Goal: Task Accomplishment & Management: Manage account settings

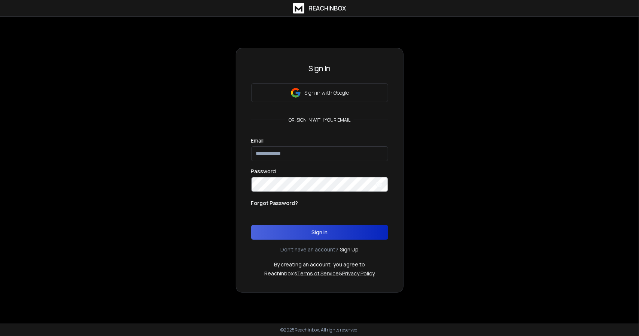
type input "**********"
click at [380, 186] on icon at bounding box center [379, 185] width 7 height 7
click at [309, 152] on input "**********" at bounding box center [319, 153] width 137 height 15
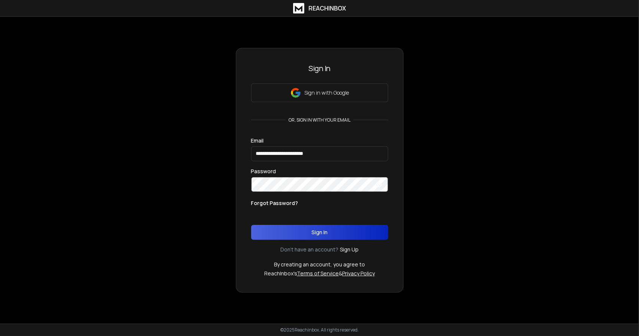
click at [191, 167] on div "**********" at bounding box center [319, 170] width 639 height 277
click at [349, 158] on input "**********" at bounding box center [319, 153] width 137 height 15
click at [206, 222] on div "**********" at bounding box center [319, 170] width 639 height 277
click at [3, 142] on div "**********" at bounding box center [319, 170] width 639 height 277
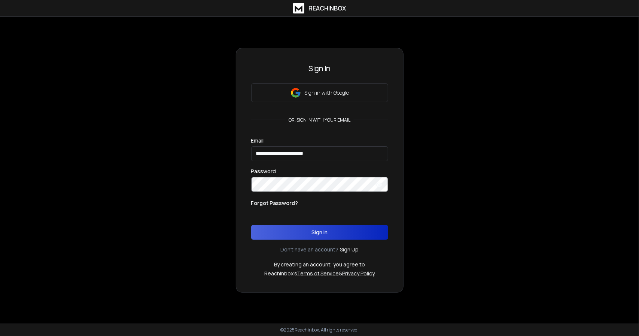
click at [360, 230] on button "Sign In" at bounding box center [319, 232] width 137 height 15
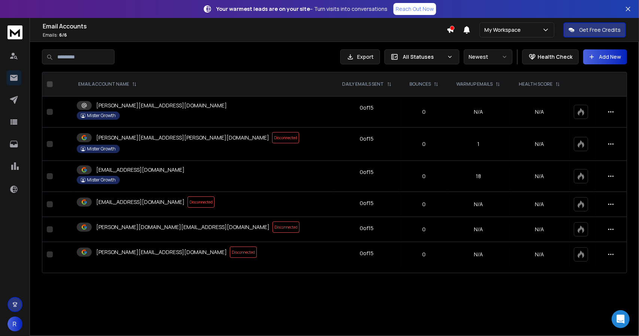
click at [597, 56] on button "Add New" at bounding box center [606, 56] width 44 height 15
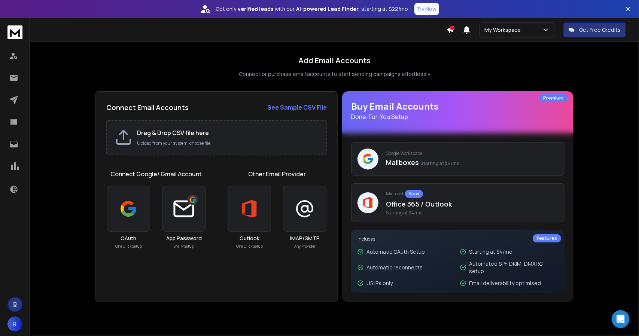
click at [141, 205] on div at bounding box center [128, 209] width 43 height 46
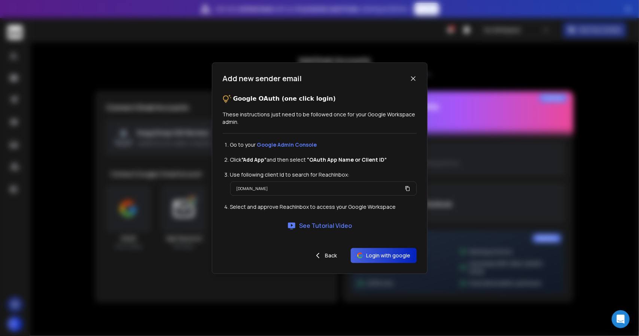
click at [363, 249] on button "Login with google" at bounding box center [384, 255] width 66 height 15
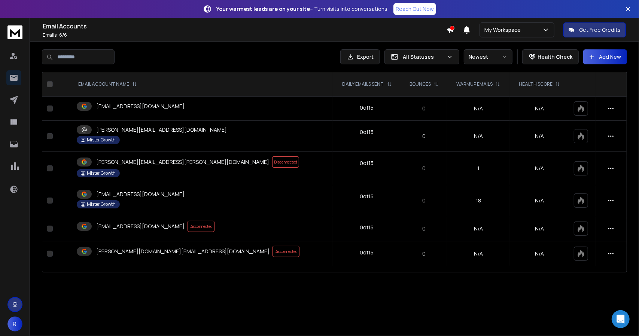
click at [628, 9] on icon at bounding box center [628, 9] width 4 height 4
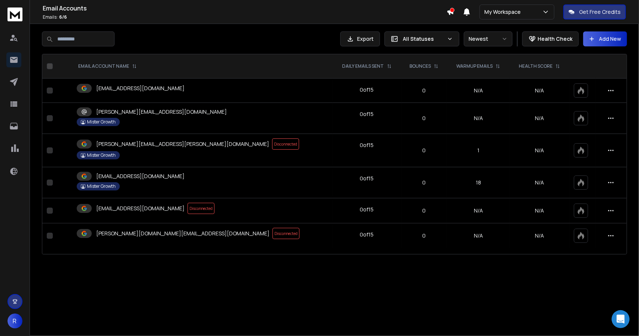
click at [153, 91] on p "ondine.castaner@bgbformation.fr" at bounding box center [140, 88] width 88 height 7
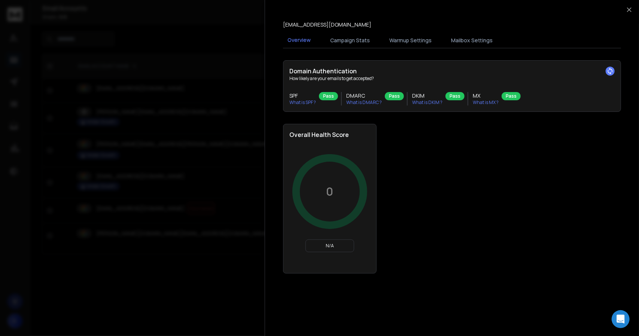
click at [360, 38] on button "Campaign Stats" at bounding box center [350, 40] width 49 height 16
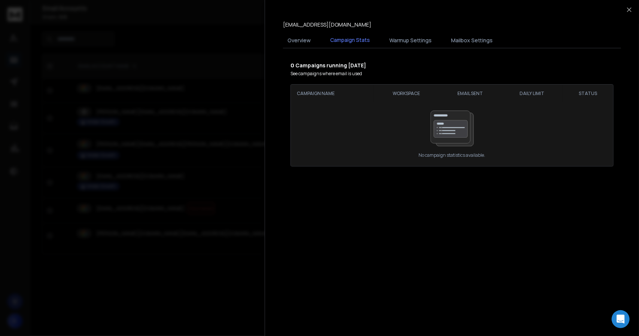
click at [415, 41] on button "Warmup Settings" at bounding box center [410, 40] width 51 height 16
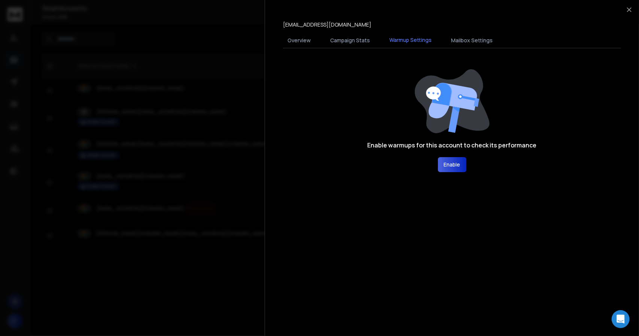
click at [470, 42] on button "Mailbox Settings" at bounding box center [472, 40] width 51 height 16
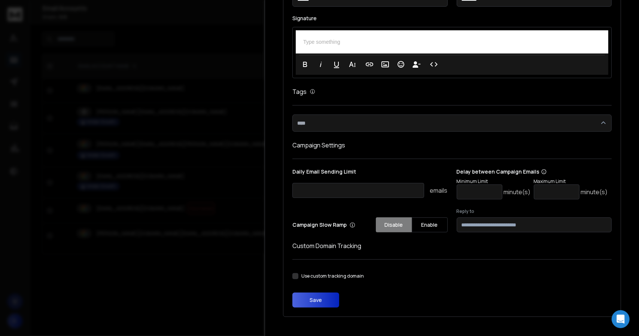
scroll to position [111, 0]
click at [351, 189] on input "**" at bounding box center [359, 190] width 132 height 15
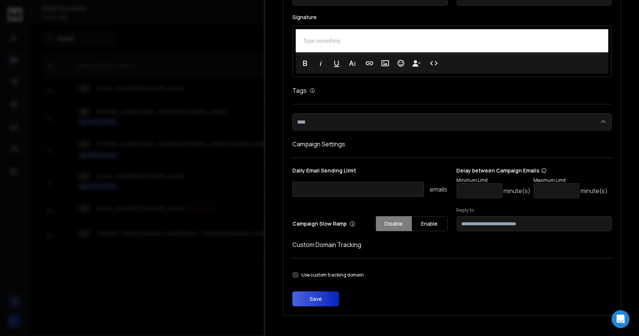
scroll to position [0, 0]
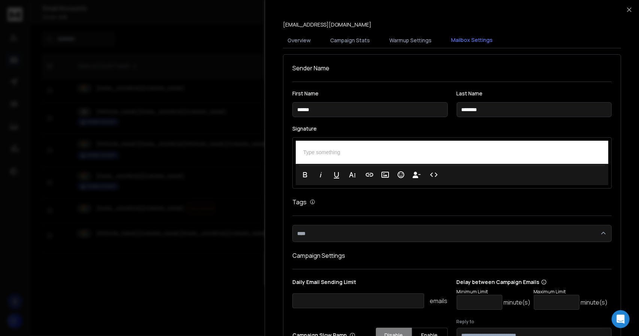
click at [402, 36] on button "Warmup Settings" at bounding box center [410, 40] width 51 height 16
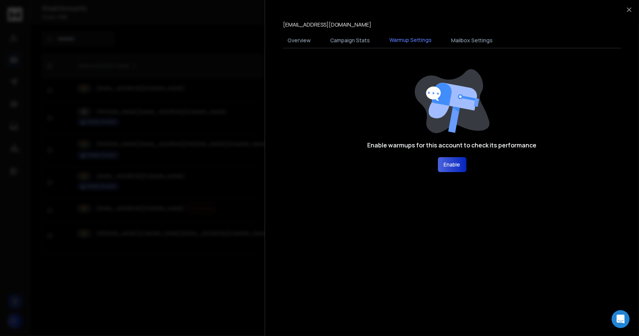
click at [353, 30] on div "ondine.castaner@bgbformation.fr Overview Campaign Stats Warmup Settings Mailbox…" at bounding box center [452, 96] width 356 height 175
click at [351, 37] on button "Campaign Stats" at bounding box center [350, 40] width 49 height 16
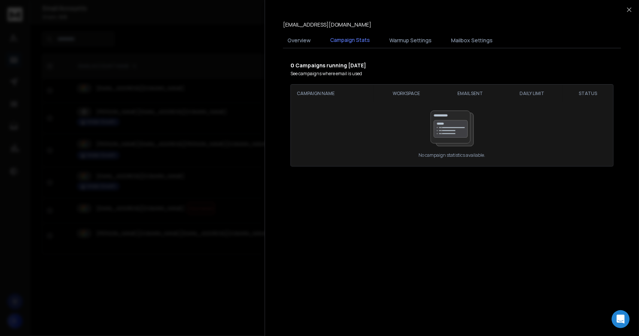
click at [299, 35] on button "Overview" at bounding box center [299, 40] width 32 height 16
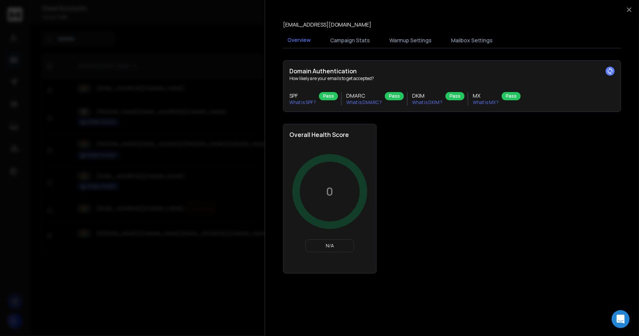
click at [408, 37] on button "Warmup Settings" at bounding box center [410, 40] width 51 height 16
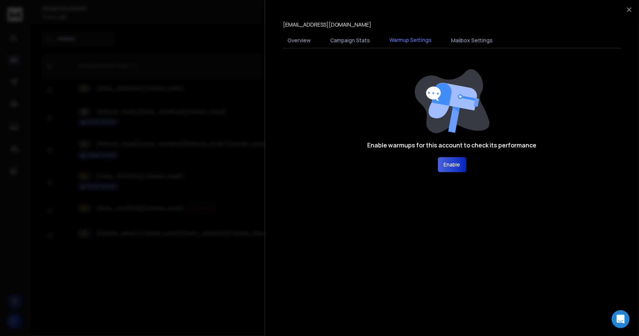
click at [479, 38] on button "Mailbox Settings" at bounding box center [472, 40] width 51 height 16
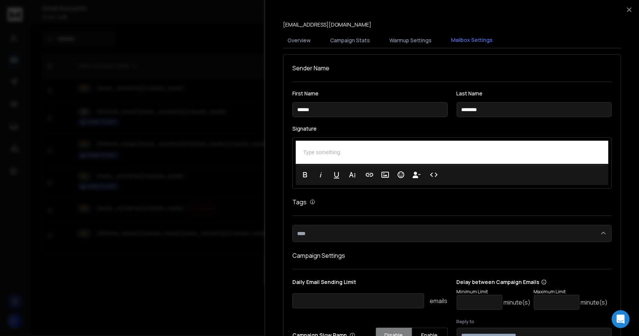
click at [418, 39] on button "Warmup Settings" at bounding box center [410, 40] width 51 height 16
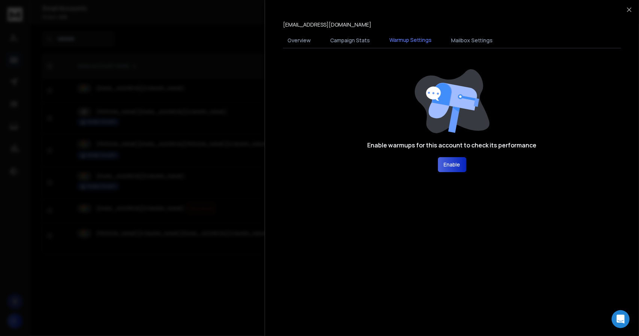
click at [385, 32] on button "Warmup Settings" at bounding box center [410, 40] width 51 height 17
click at [495, 176] on div "ondine.castaner@bgbformation.fr Overview Campaign Stats Warmup Settings Mailbox…" at bounding box center [452, 96] width 356 height 175
click at [330, 119] on div "Enable warmups for this account to check its performance Enable" at bounding box center [452, 120] width 338 height 103
click at [629, 13] on icon "button" at bounding box center [629, 9] width 7 height 7
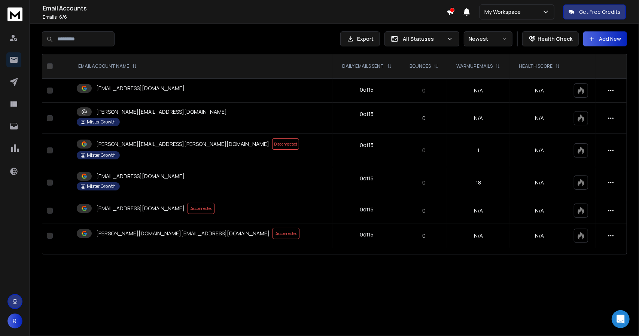
click at [227, 51] on div "Export All Statuses Newest Health Check Add New EMAIL ACCOUNT NAME DAILY EMAILS…" at bounding box center [334, 142] width 585 height 223
click at [246, 304] on div "Your warmest leads are on your site – Turn visits into conversations Reach Out …" at bounding box center [319, 168] width 639 height 336
click at [18, 316] on span "R" at bounding box center [14, 321] width 15 height 15
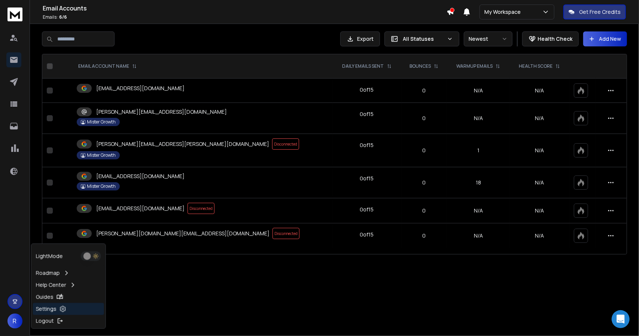
click at [53, 310] on p "Settings" at bounding box center [46, 309] width 21 height 7
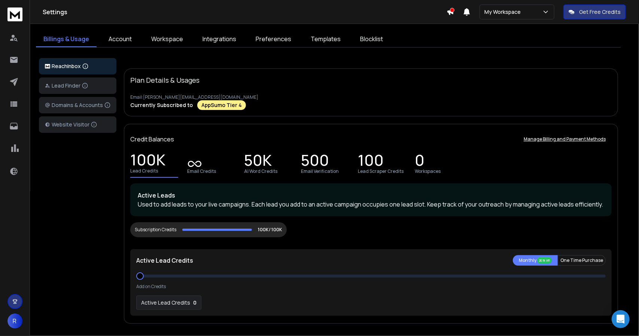
click at [116, 44] on link "Account" at bounding box center [120, 39] width 38 height 16
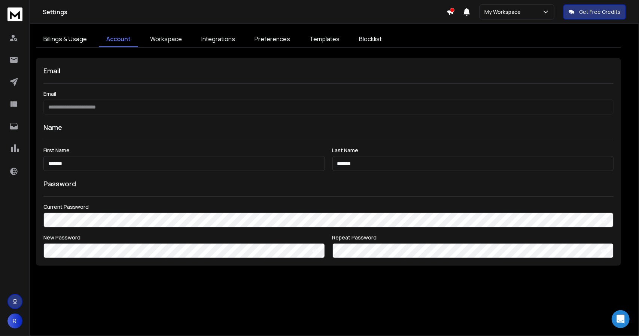
click at [178, 40] on link "Workspace" at bounding box center [166, 39] width 47 height 16
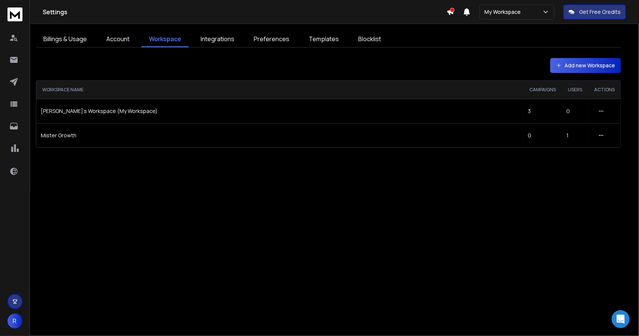
click at [215, 40] on link "Integrations" at bounding box center [217, 39] width 49 height 16
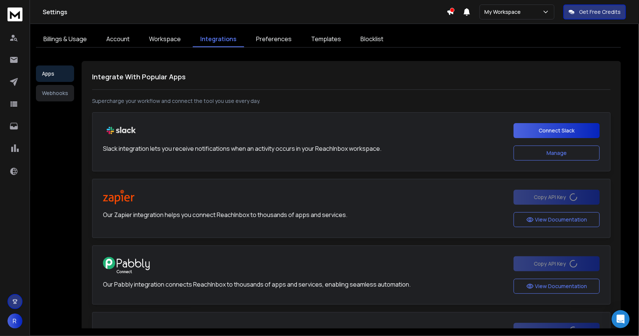
click at [215, 40] on link "Integrations" at bounding box center [218, 39] width 51 height 16
click at [70, 38] on link "Billings & Usage" at bounding box center [65, 39] width 58 height 16
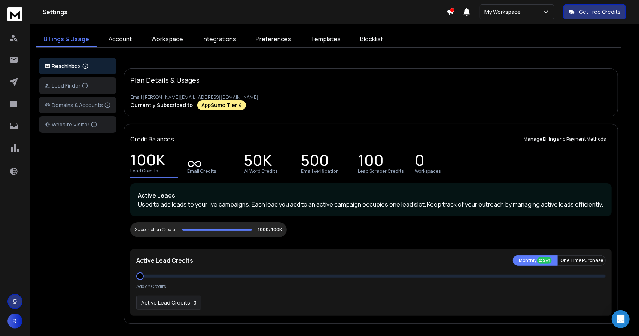
click at [112, 38] on link "Account" at bounding box center [120, 39] width 38 height 16
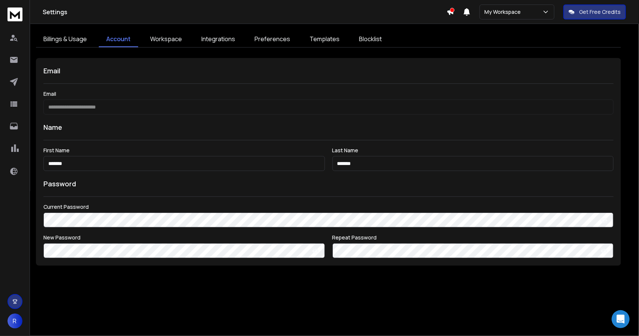
click at [163, 46] on link "Workspace" at bounding box center [166, 39] width 47 height 16
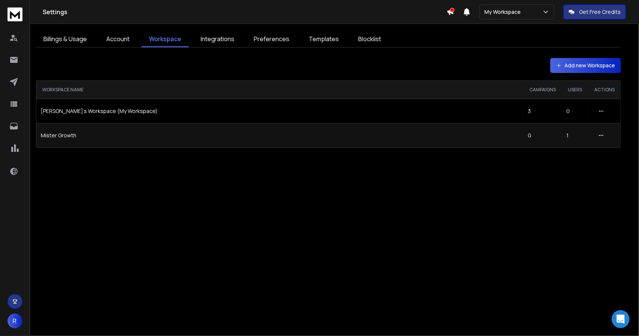
click at [571, 134] on td "1" at bounding box center [575, 135] width 26 height 24
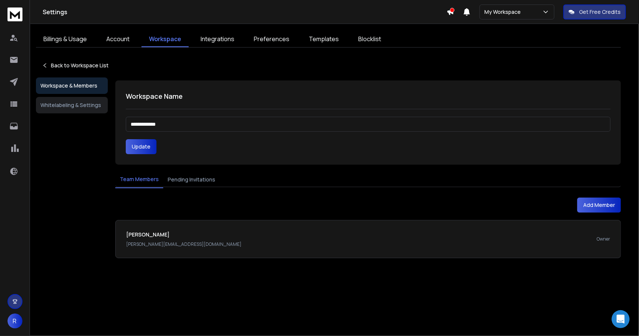
click at [123, 40] on link "Account" at bounding box center [118, 39] width 38 height 16
click at [75, 42] on link "Billings & Usage" at bounding box center [65, 39] width 58 height 16
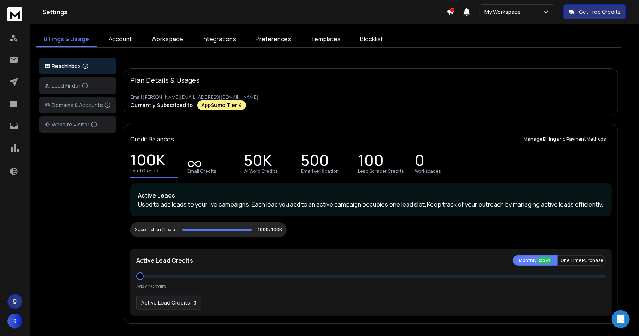
click at [147, 36] on link "Workspace" at bounding box center [167, 39] width 47 height 16
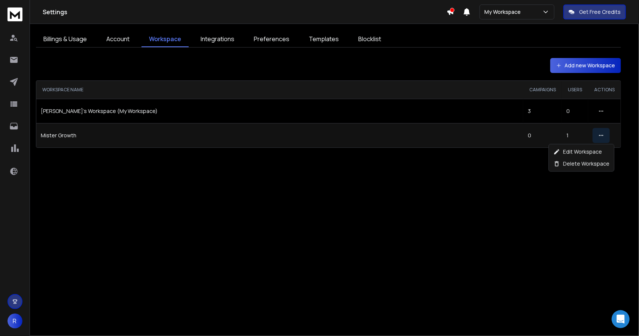
click at [602, 133] on icon "button" at bounding box center [601, 135] width 5 height 5
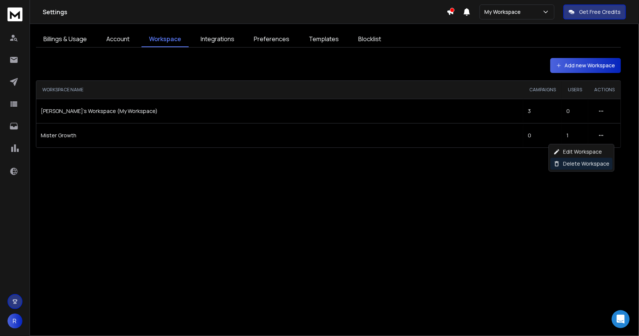
click at [592, 163] on p "Delete Workspace" at bounding box center [586, 163] width 46 height 7
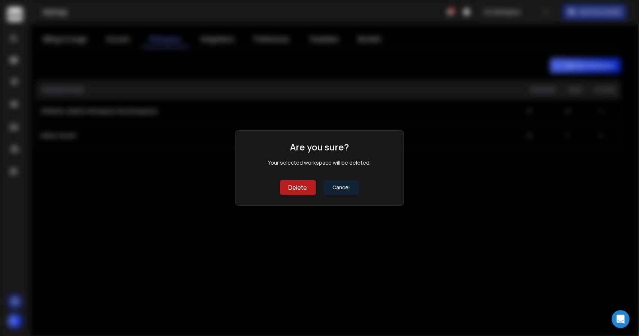
click at [302, 194] on button "Delete" at bounding box center [298, 187] width 36 height 15
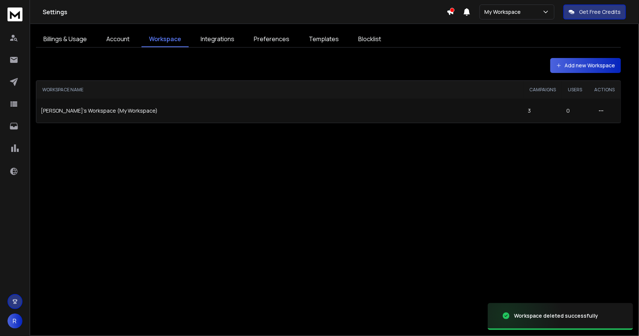
click at [510, 114] on td "Raphaël's Workspace (My Workspace)" at bounding box center [279, 111] width 487 height 24
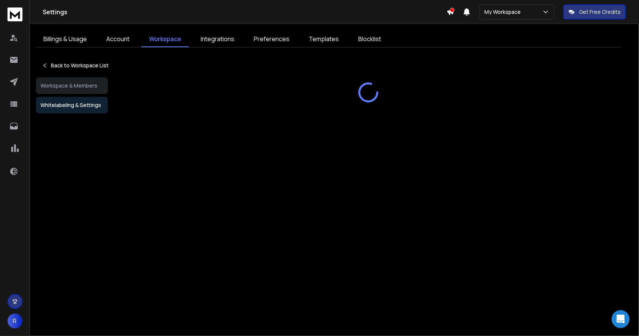
click at [91, 110] on button "Whitelabeling & Settings" at bounding box center [72, 105] width 72 height 16
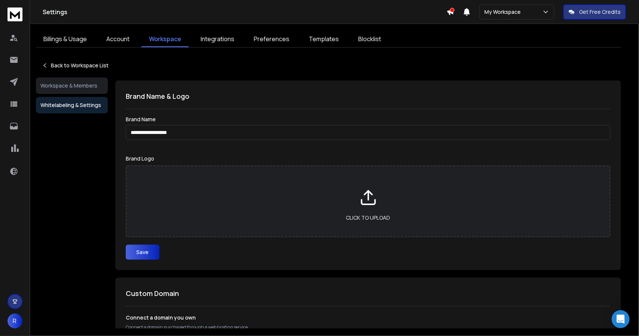
scroll to position [34, 0]
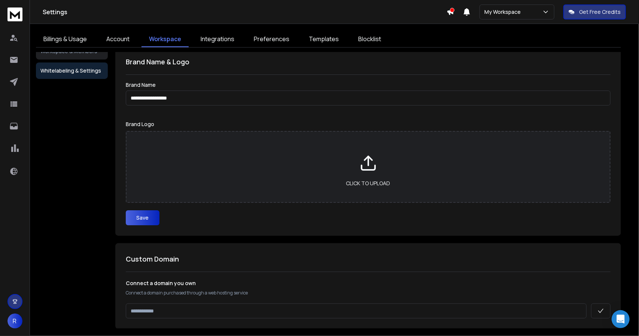
click at [199, 298] on div "Connect a domain you own Connect a domain purchased through a web hosting servi…" at bounding box center [368, 299] width 485 height 39
click at [197, 295] on p "Connect a domain purchased through a web hosting service" at bounding box center [368, 293] width 485 height 6
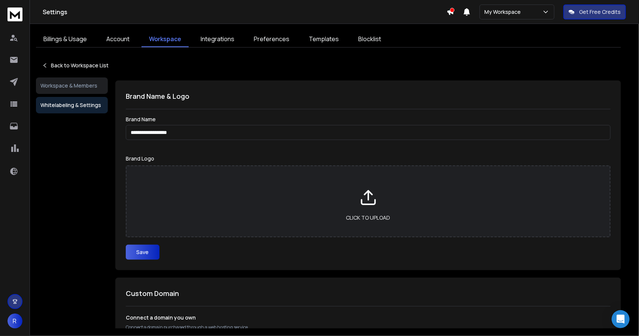
click at [214, 40] on link "Integrations" at bounding box center [217, 39] width 49 height 16
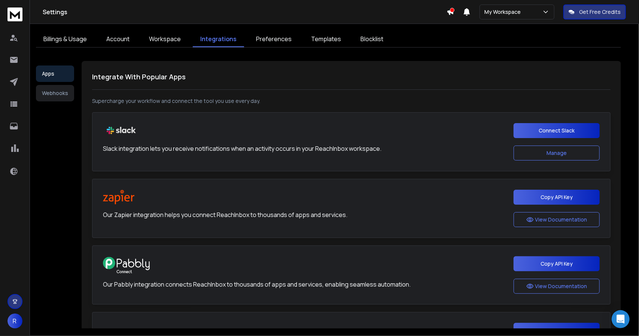
click at [255, 42] on link "Preferences" at bounding box center [274, 39] width 51 height 16
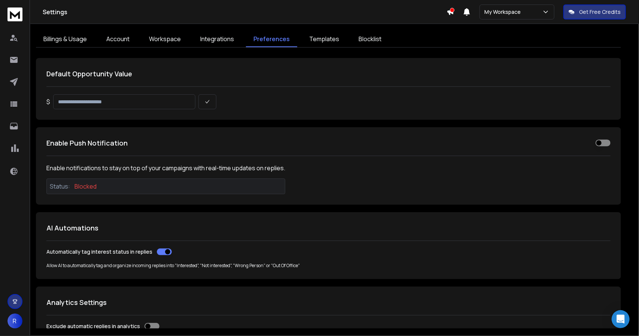
click at [317, 43] on link "Templates" at bounding box center [324, 39] width 45 height 16
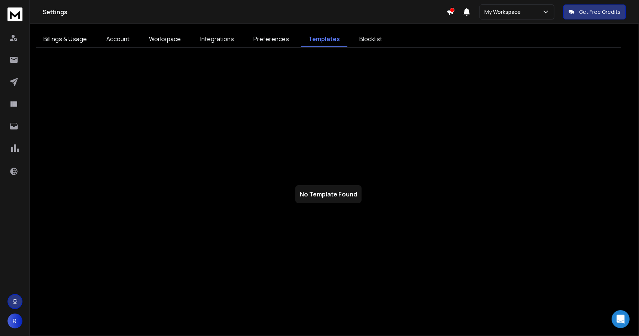
click at [57, 43] on link "Billings & Usage" at bounding box center [65, 39] width 58 height 16
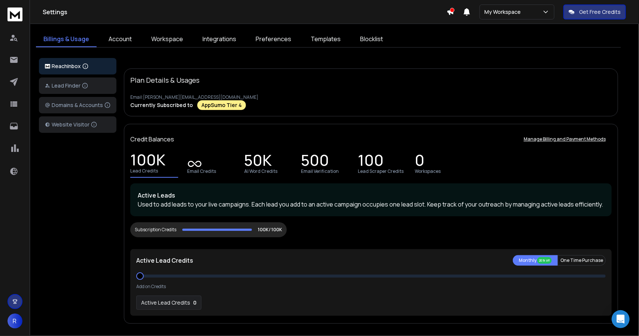
click at [209, 108] on div "AppSumo Tier 4" at bounding box center [221, 105] width 49 height 10
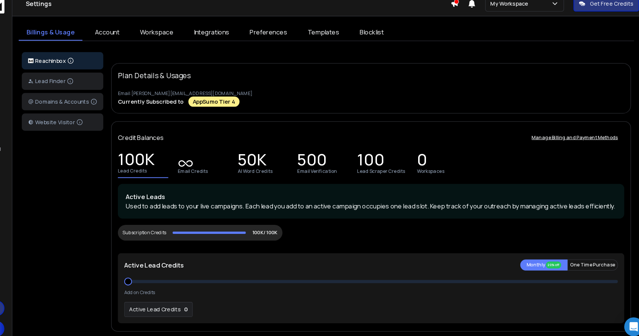
click at [364, 187] on div "Active Leads Used to add leads to your live campaigns. Each lead you add to an …" at bounding box center [371, 200] width 482 height 33
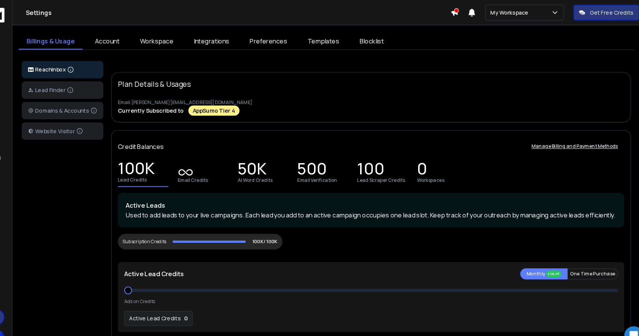
click at [130, 44] on link "Account" at bounding box center [120, 39] width 38 height 16
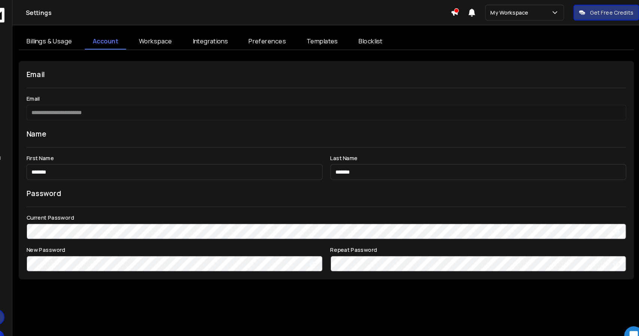
click at [76, 42] on link "Billings & Usage" at bounding box center [65, 39] width 58 height 16
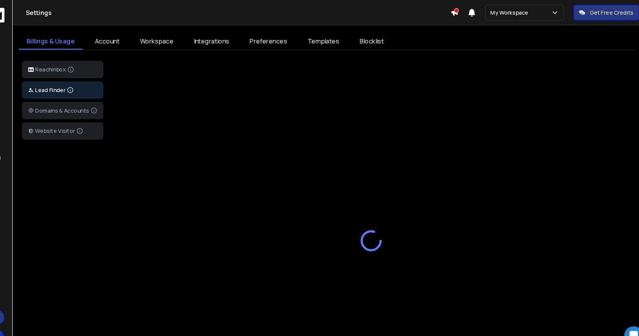
click at [78, 84] on button "Lead Finder" at bounding box center [78, 86] width 78 height 16
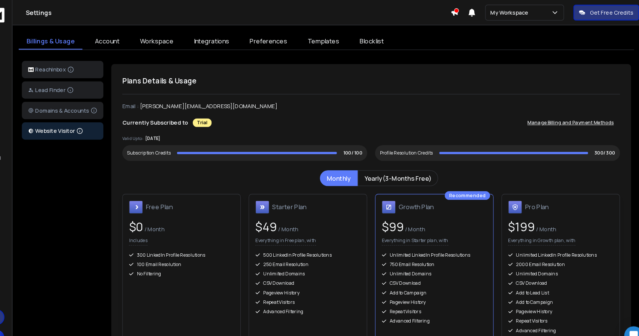
click at [85, 125] on button "Website Visitor" at bounding box center [78, 124] width 78 height 16
click at [179, 43] on link "Workspace" at bounding box center [167, 39] width 47 height 16
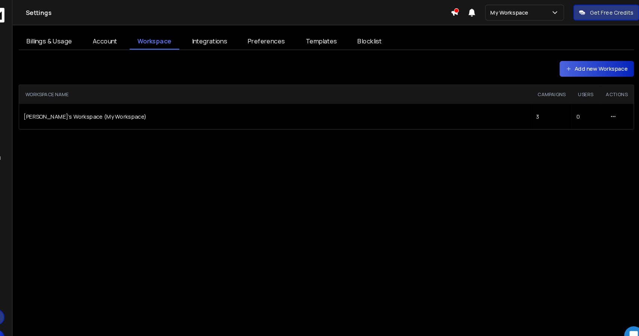
click at [221, 37] on link "Integrations" at bounding box center [217, 39] width 49 height 16
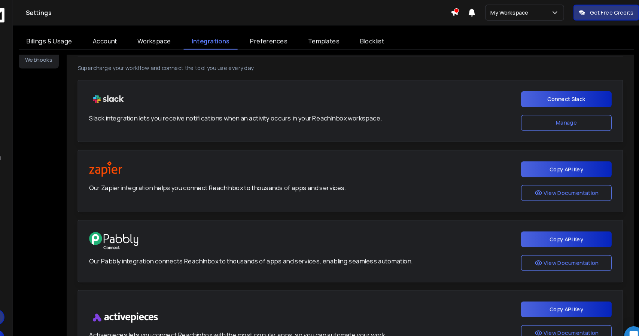
scroll to position [32, 0]
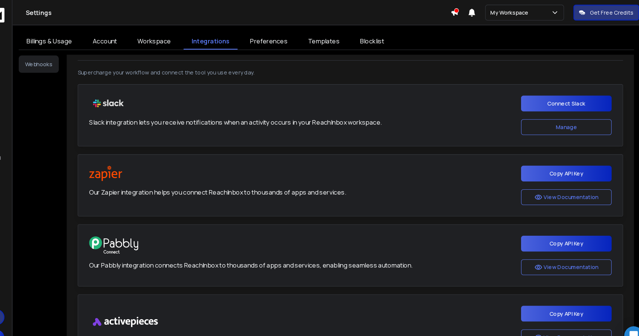
click at [269, 46] on link "Preferences" at bounding box center [274, 39] width 51 height 16
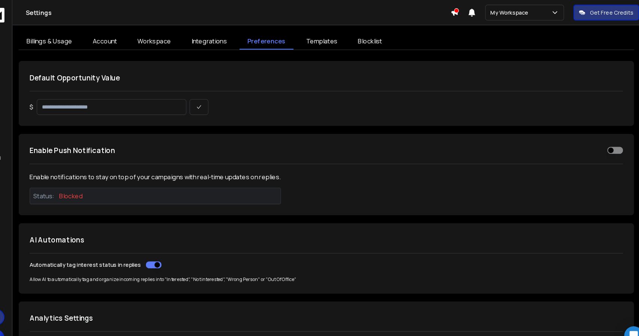
click at [224, 40] on link "Integrations" at bounding box center [217, 39] width 49 height 16
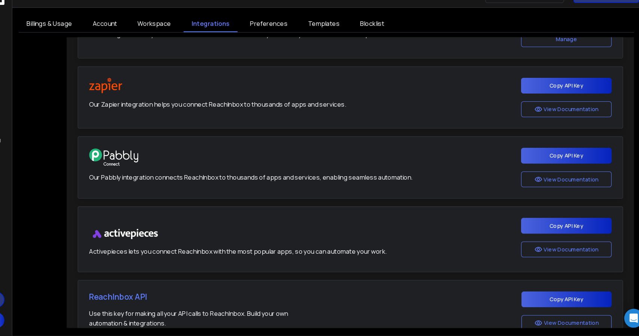
scroll to position [122, 0]
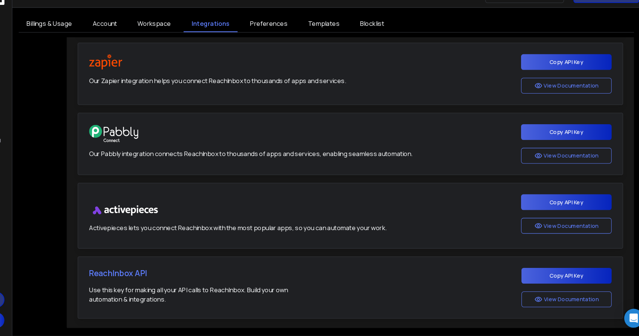
click at [276, 32] on link "Preferences" at bounding box center [274, 39] width 51 height 16
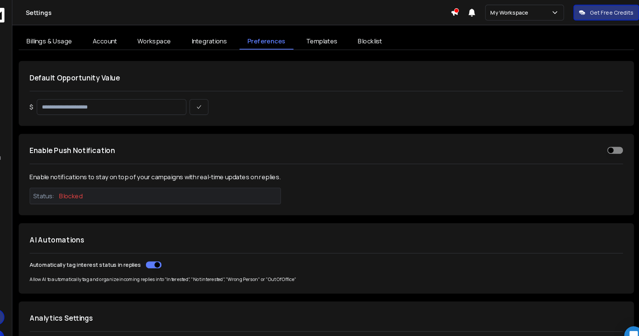
click at [314, 38] on link "Templates" at bounding box center [324, 39] width 45 height 16
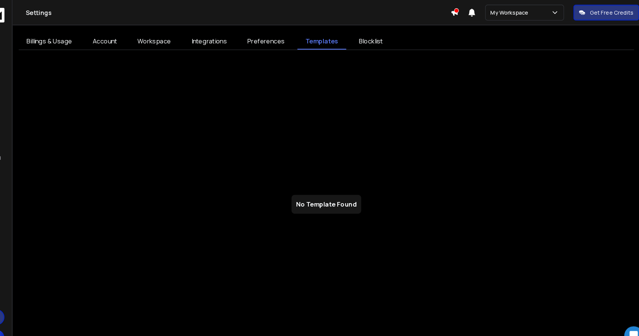
click at [364, 39] on link "Blocklist" at bounding box center [371, 39] width 38 height 16
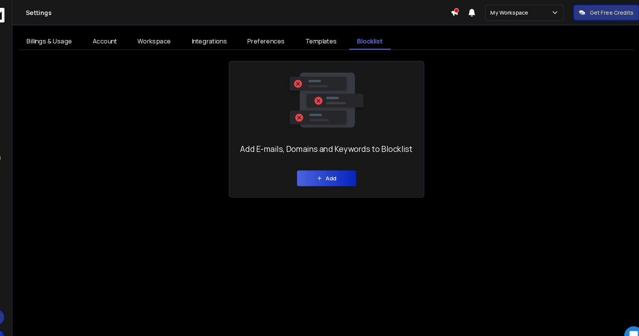
click at [266, 35] on link "Preferences" at bounding box center [271, 39] width 51 height 16
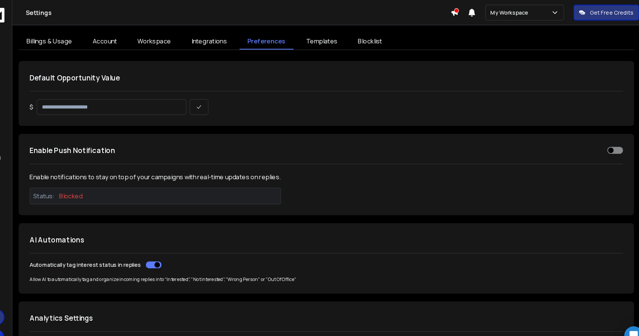
click at [175, 98] on input "***" at bounding box center [124, 101] width 142 height 15
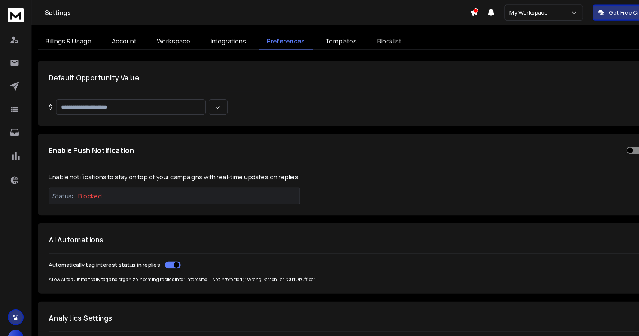
click at [55, 43] on link "Billings & Usage" at bounding box center [65, 39] width 58 height 16
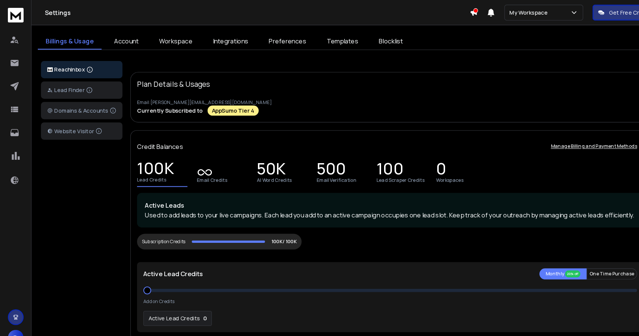
click at [129, 40] on link "Account" at bounding box center [120, 39] width 38 height 16
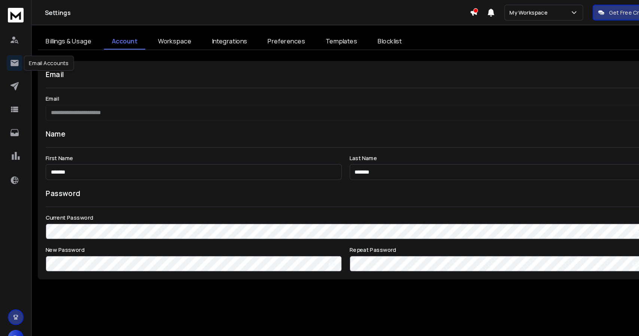
click at [13, 67] on link at bounding box center [13, 59] width 15 height 15
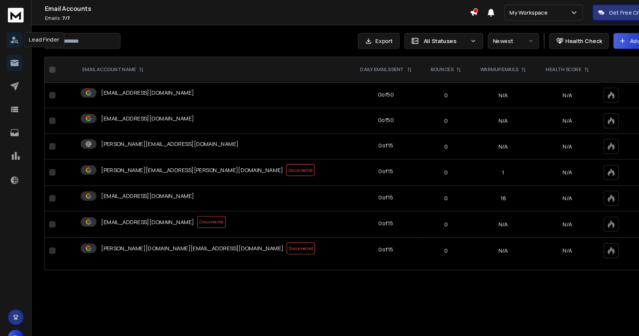
click at [11, 40] on icon at bounding box center [13, 40] width 7 height 4
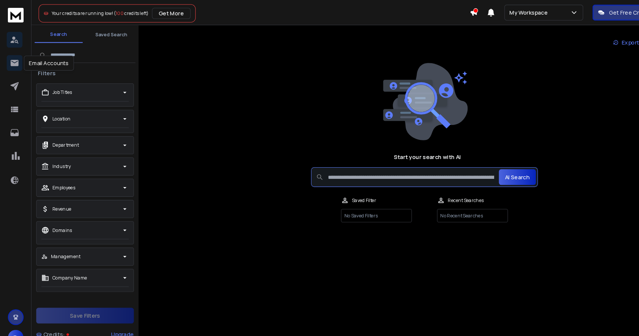
click at [12, 57] on icon at bounding box center [13, 60] width 7 height 6
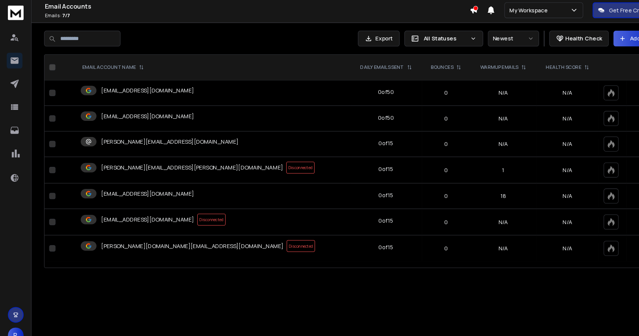
drag, startPoint x: 170, startPoint y: 206, endPoint x: 170, endPoint y: 212, distance: 6.0
click at [188, 212] on span "Disconnected" at bounding box center [201, 211] width 27 height 11
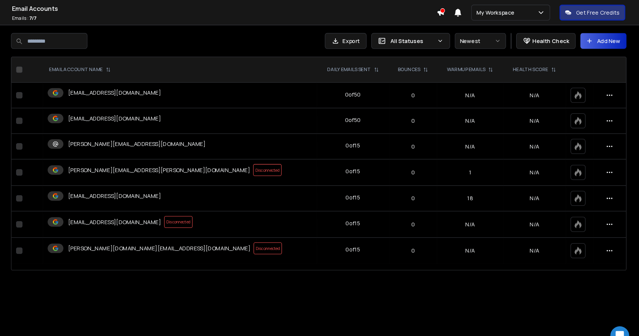
click at [53, 211] on div at bounding box center [59, 214] width 25 height 6
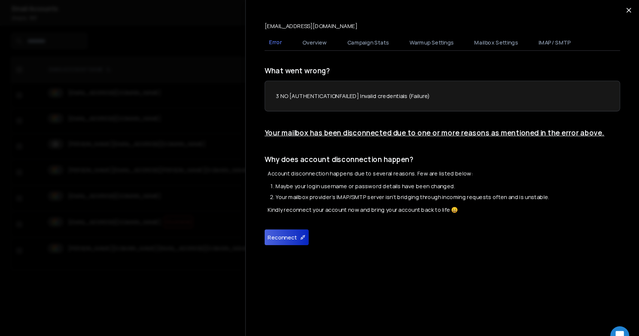
click at [629, 9] on icon "button" at bounding box center [629, 9] width 7 height 7
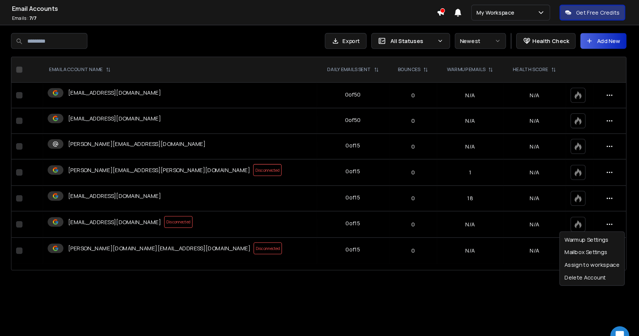
click at [611, 212] on icon at bounding box center [611, 213] width 7 height 7
click at [602, 262] on div "Delete Account" at bounding box center [595, 264] width 58 height 12
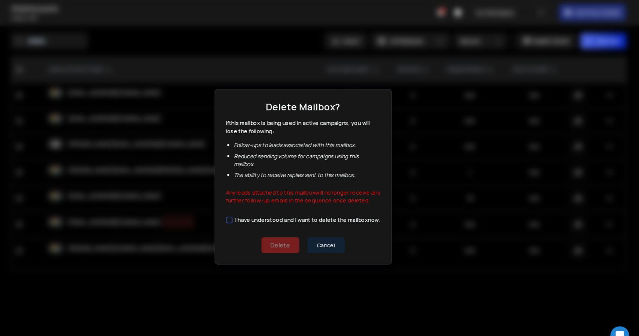
click at [276, 211] on label "I have understood and I want to delete the mailbox now." at bounding box center [323, 209] width 137 height 5
click at [252, 211] on button "I have understood and I want to delete the mailbox now." at bounding box center [249, 209] width 6 height 6
click at [297, 229] on button "Delete" at bounding box center [298, 233] width 36 height 15
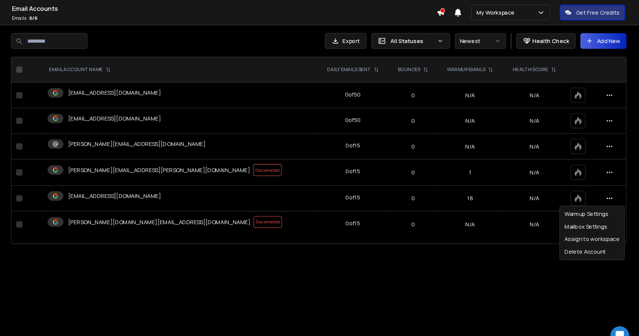
click at [602, 186] on button at bounding box center [611, 188] width 22 height 13
click at [592, 241] on div "Delete Account" at bounding box center [595, 240] width 58 height 12
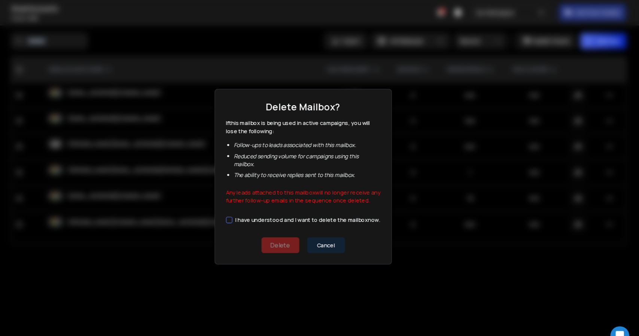
click at [280, 207] on label "I have understood and I want to delete the mailbox now." at bounding box center [323, 209] width 137 height 5
click at [252, 206] on button "I have understood and I want to delete the mailbox now." at bounding box center [249, 209] width 6 height 6
click at [313, 239] on button "Delete" at bounding box center [298, 233] width 36 height 15
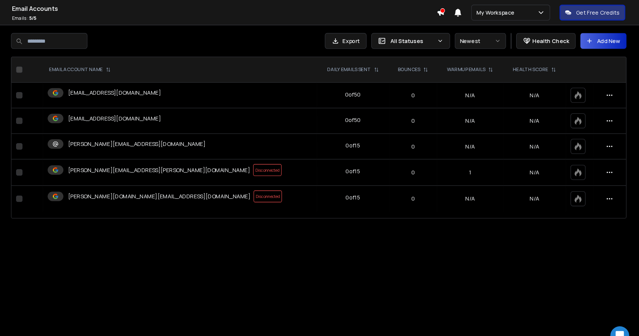
click at [217, 173] on td "ines.jongbloed@bgbformation.fr Disconnected" at bounding box center [202, 164] width 261 height 25
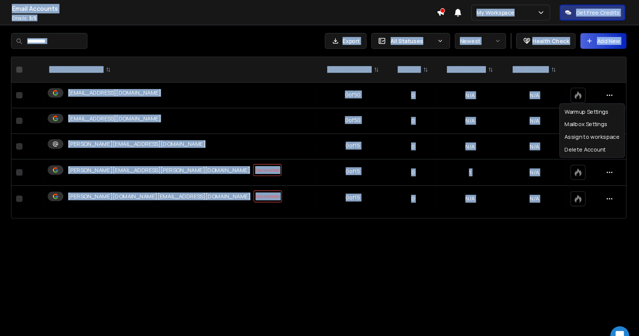
click at [608, 91] on icon at bounding box center [611, 90] width 7 height 7
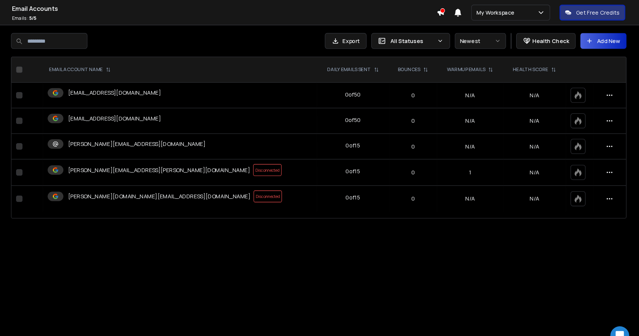
click at [565, 215] on div "Get only verified leads with our AI-powered Lead Finder, starting at $22/mo Try…" at bounding box center [319, 168] width 639 height 336
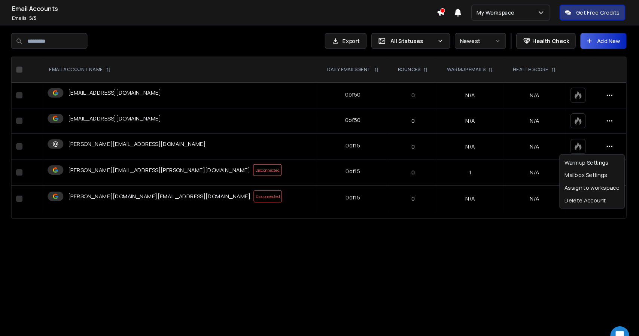
click at [611, 140] on icon at bounding box center [611, 139] width 7 height 7
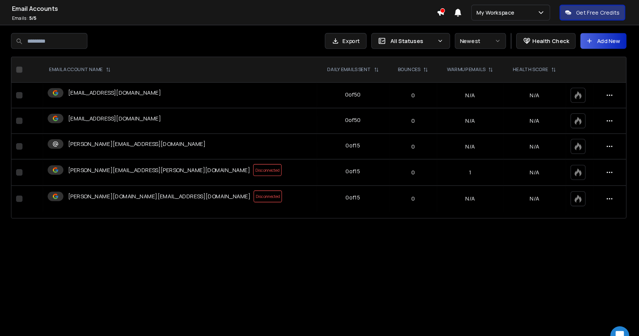
click at [636, 146] on div "Export All Statuses Newest Health Check Add New EMAIL ACCOUNT NAME DAILY EMAILS…" at bounding box center [334, 119] width 609 height 191
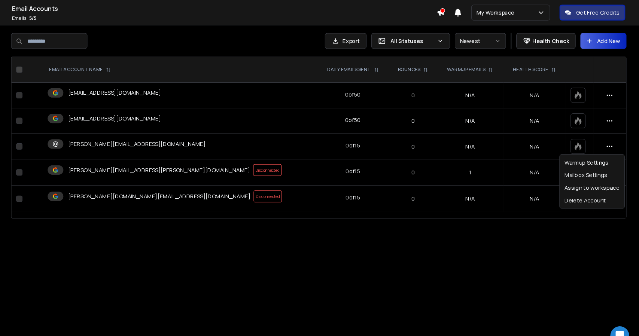
click at [608, 136] on icon at bounding box center [611, 139] width 7 height 7
click at [582, 194] on div "Delete Account" at bounding box center [595, 191] width 58 height 12
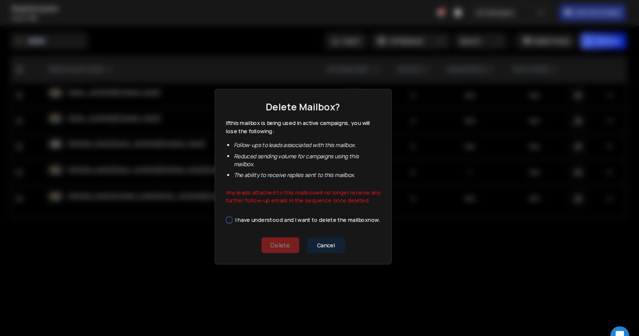
click at [276, 205] on div "I have understood and I want to delete the mailbox now." at bounding box center [319, 206] width 147 height 12
click at [266, 215] on div "Delete Mailbox? If this mailbox is being used in active campaigns, you will los…" at bounding box center [319, 168] width 147 height 145
click at [259, 212] on label "I have understood and I want to delete the mailbox now." at bounding box center [323, 209] width 137 height 5
click at [252, 212] on button "I have understood and I want to delete the mailbox now." at bounding box center [249, 209] width 6 height 6
click at [298, 233] on button "Delete" at bounding box center [298, 233] width 36 height 15
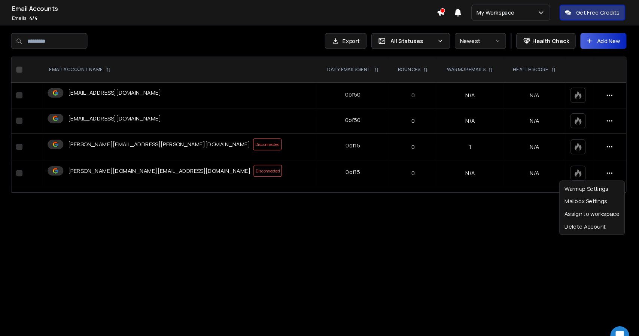
click at [602, 164] on button at bounding box center [611, 164] width 22 height 13
click at [584, 214] on div "Delete Account" at bounding box center [595, 216] width 58 height 12
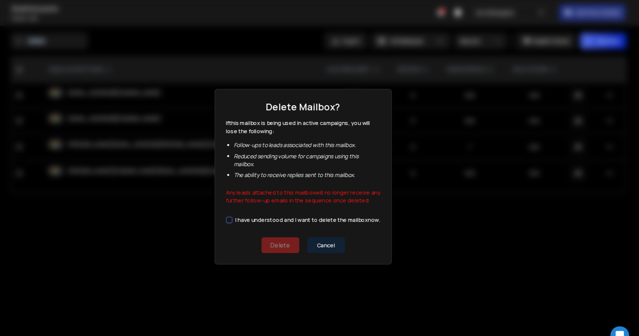
click at [279, 213] on div "Delete Mailbox? If this mailbox is being used in active campaigns, you will los…" at bounding box center [319, 168] width 147 height 145
click at [277, 211] on label "I have understood and I want to delete the mailbox now." at bounding box center [323, 209] width 137 height 5
click at [252, 211] on button "I have understood and I want to delete the mailbox now." at bounding box center [249, 209] width 6 height 6
click at [288, 229] on button "Delete" at bounding box center [298, 233] width 36 height 15
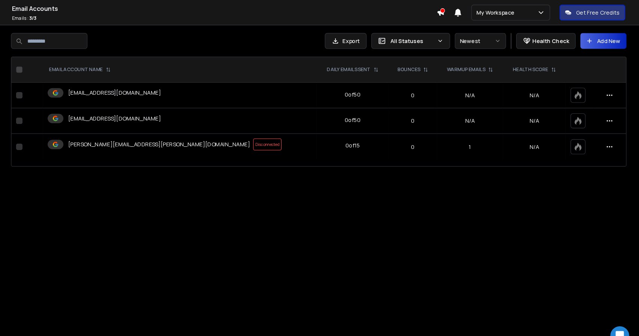
click at [413, 161] on div "Export All Statuses Newest Health Check Add New EMAIL ACCOUNT NAME DAILY EMAILS…" at bounding box center [334, 95] width 609 height 142
click at [309, 255] on div "Get only verified leads with our AI-powered Lead Finder, starting at $22/mo Try…" at bounding box center [319, 168] width 639 height 336
click at [607, 229] on div "Get only verified leads with our AI-powered Lead Finder, starting at $22/mo Try…" at bounding box center [319, 168] width 639 height 336
